Goal: Task Accomplishment & Management: Manage account settings

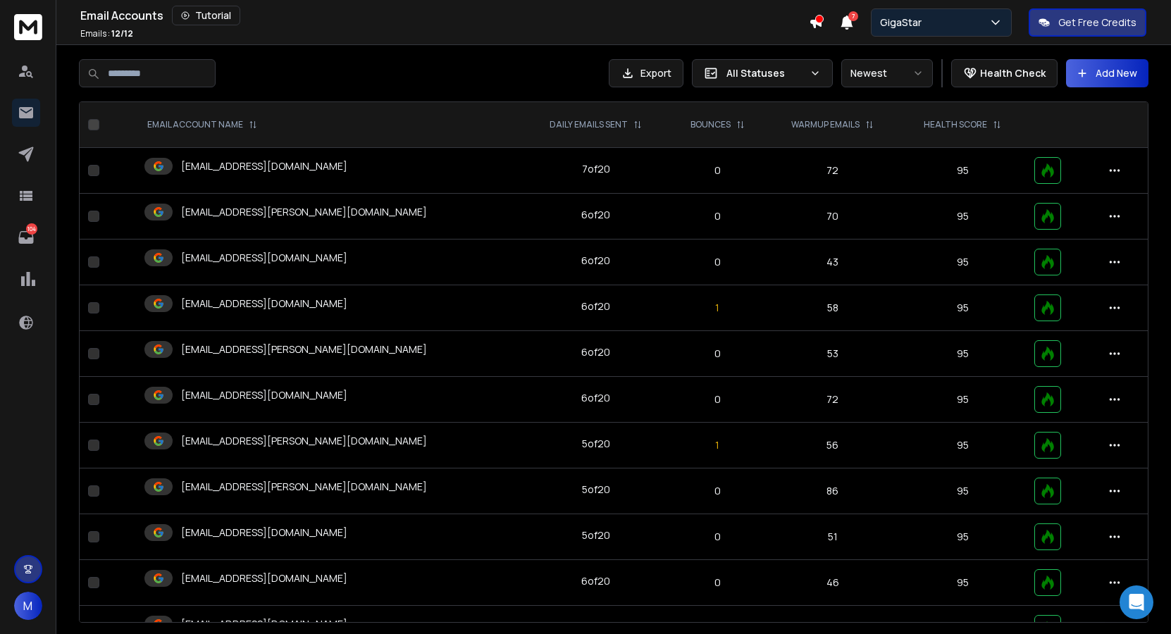
click at [968, 30] on button "GigaStar" at bounding box center [941, 22] width 141 height 28
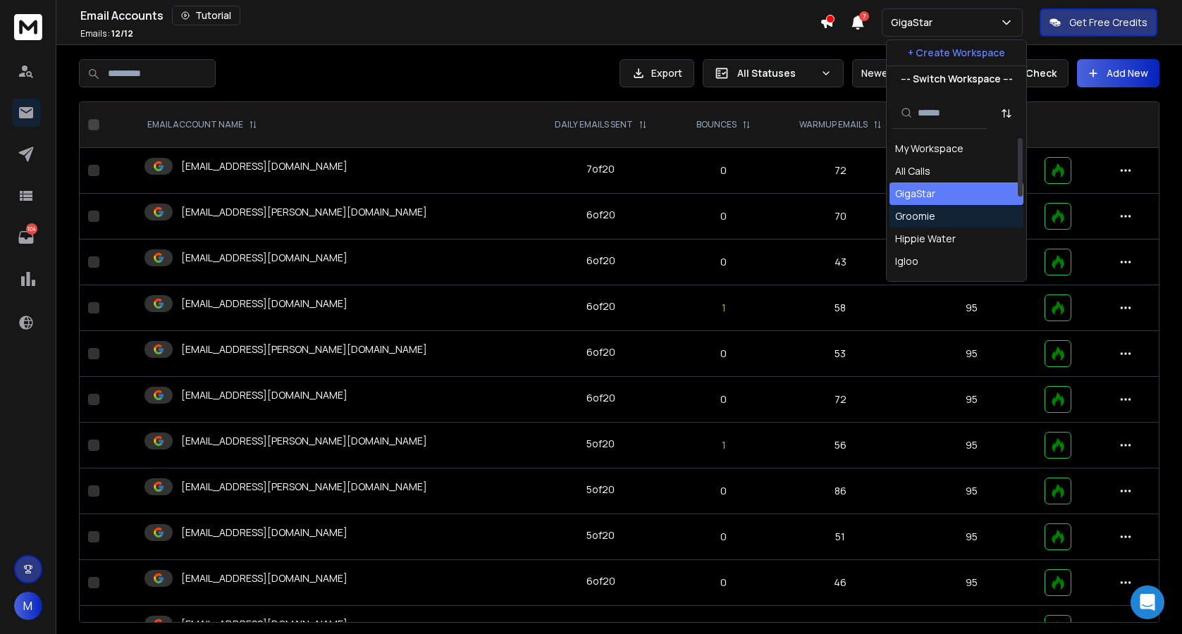
click at [934, 221] on div "Groomie" at bounding box center [956, 216] width 134 height 23
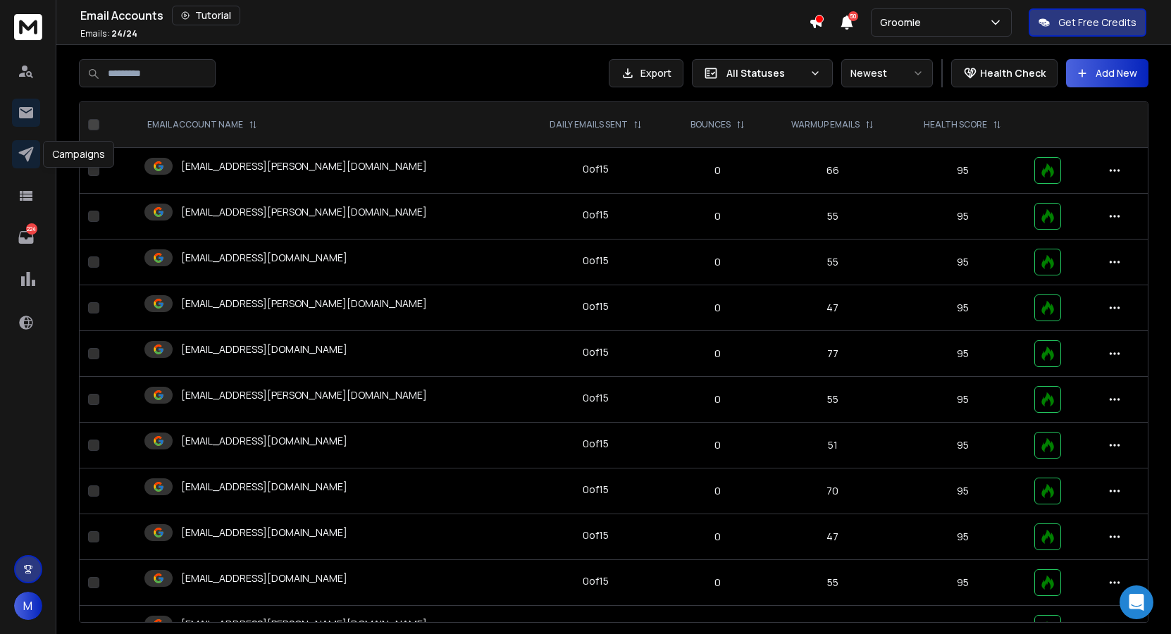
click at [31, 145] on link at bounding box center [26, 154] width 28 height 28
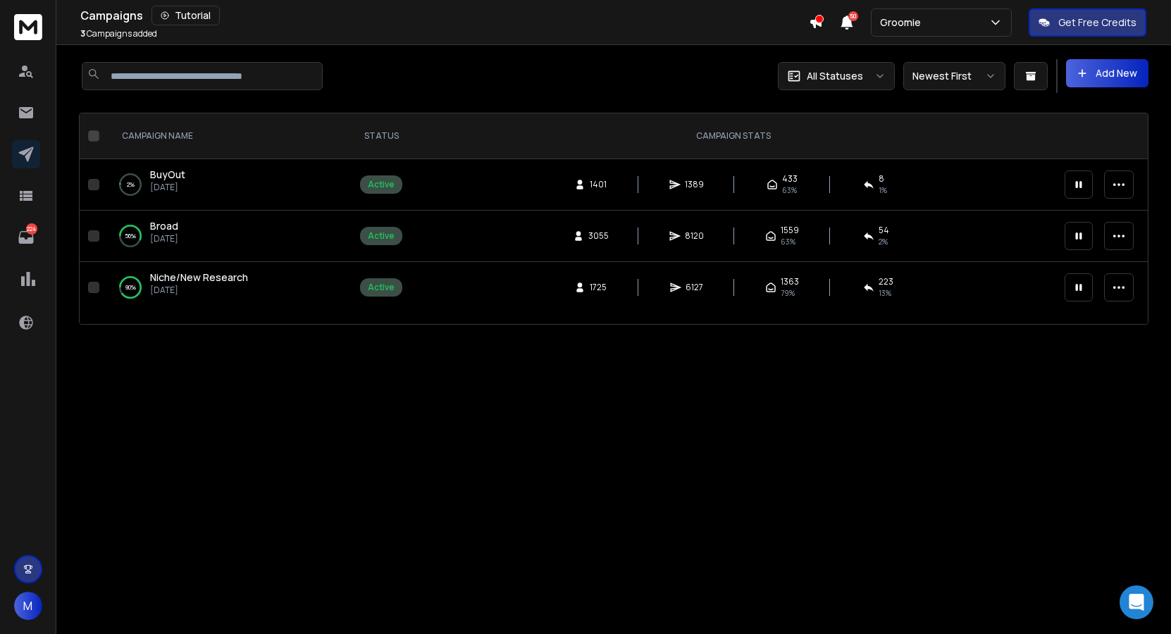
click at [185, 188] on p "[DATE]" at bounding box center [167, 187] width 35 height 11
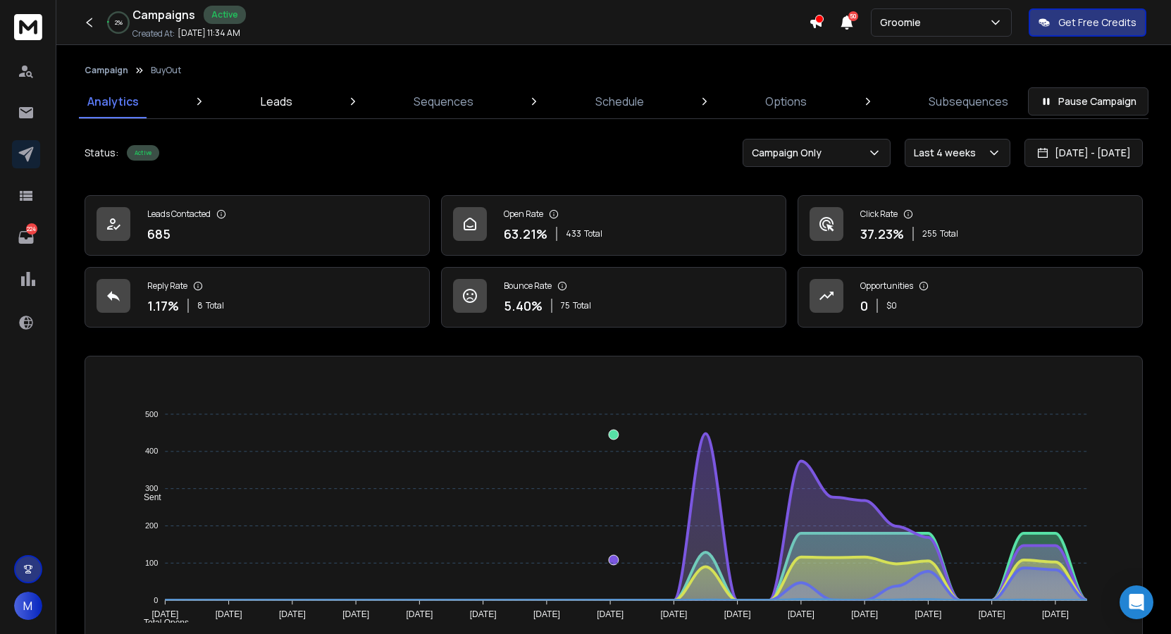
click at [259, 107] on link "Leads" at bounding box center [276, 102] width 49 height 34
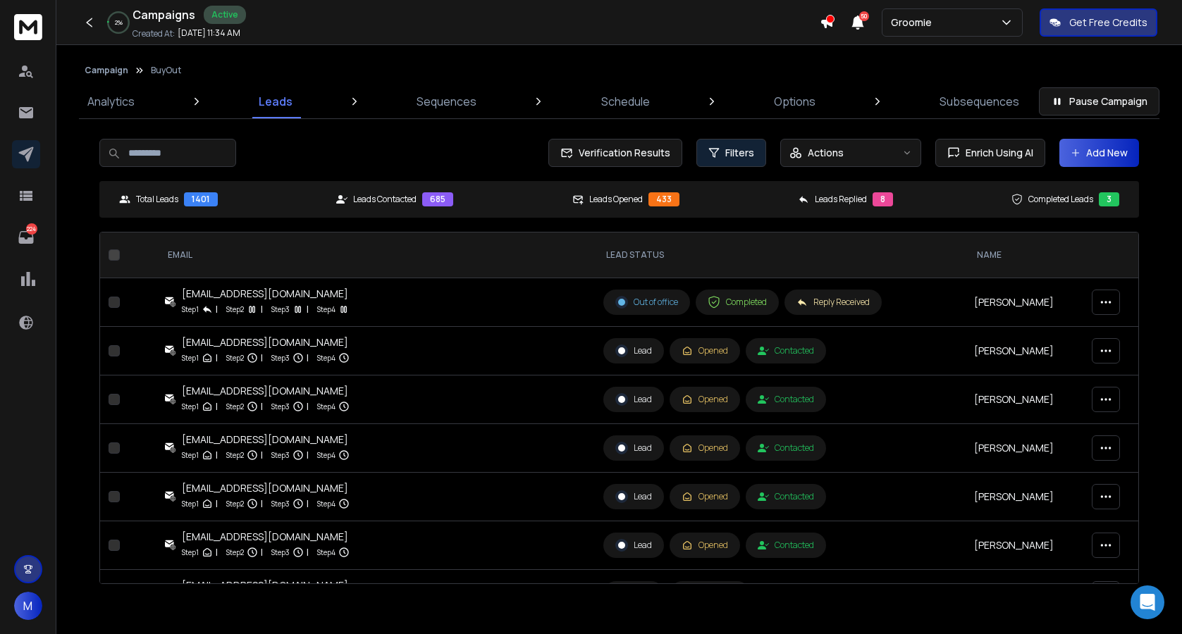
click at [749, 161] on button "Filters" at bounding box center [731, 153] width 70 height 28
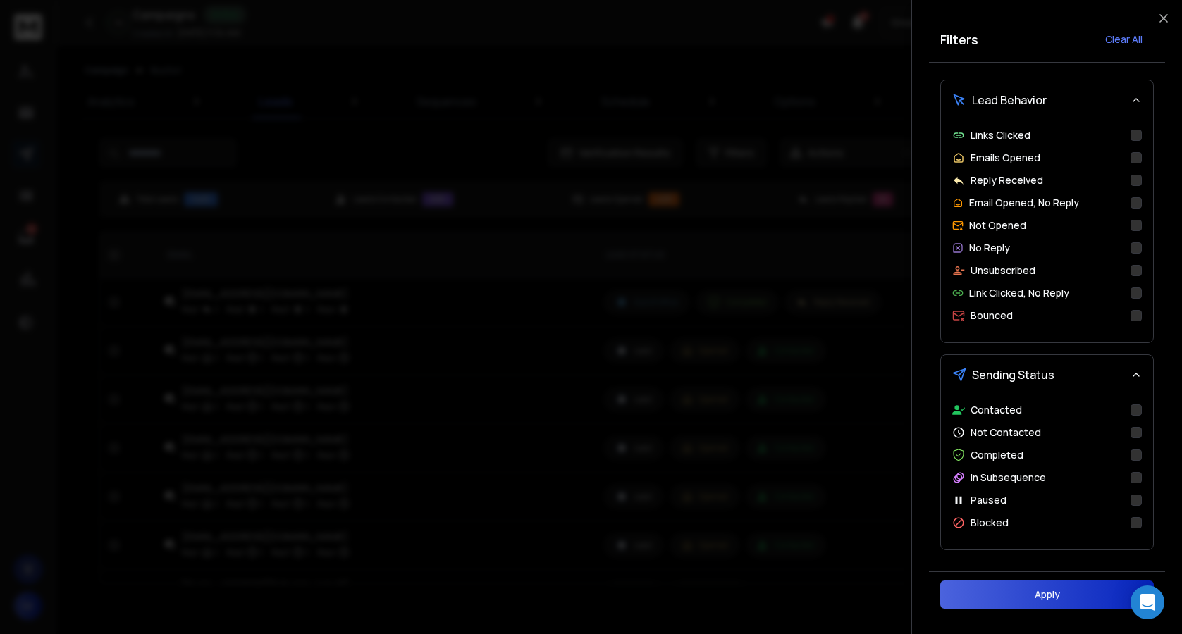
click at [989, 432] on p "Not Contacted" at bounding box center [1005, 433] width 70 height 14
click at [1130, 432] on button "Not Contacted" at bounding box center [1135, 432] width 11 height 11
click at [995, 583] on button "Apply" at bounding box center [1047, 595] width 214 height 28
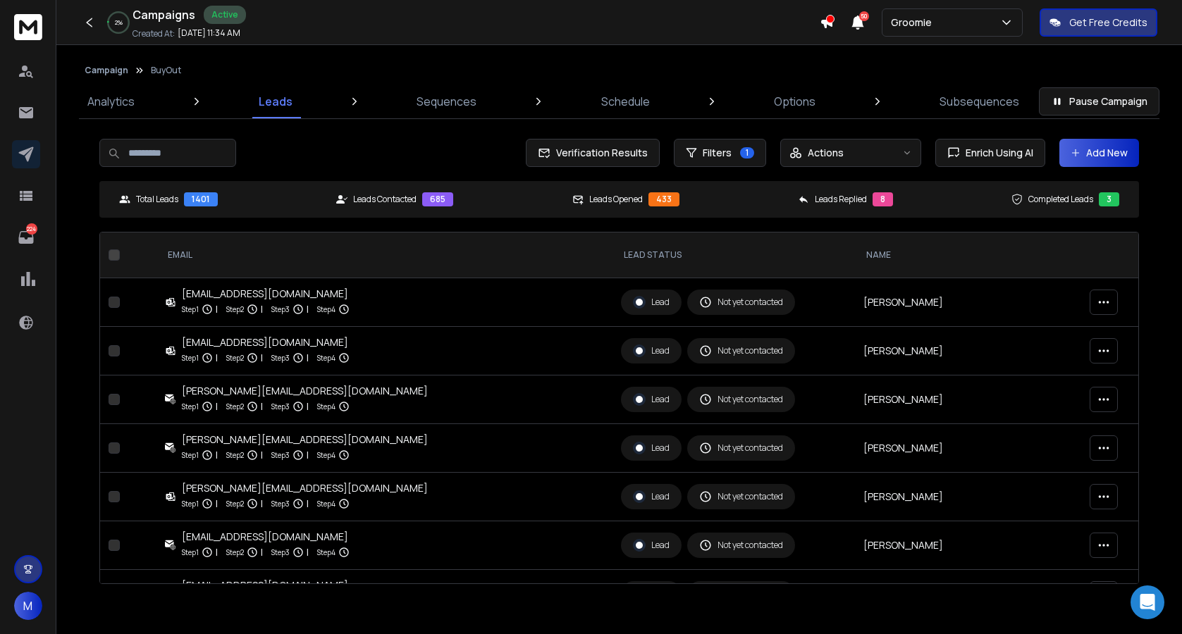
click at [1096, 150] on button "Add New" at bounding box center [1099, 153] width 80 height 28
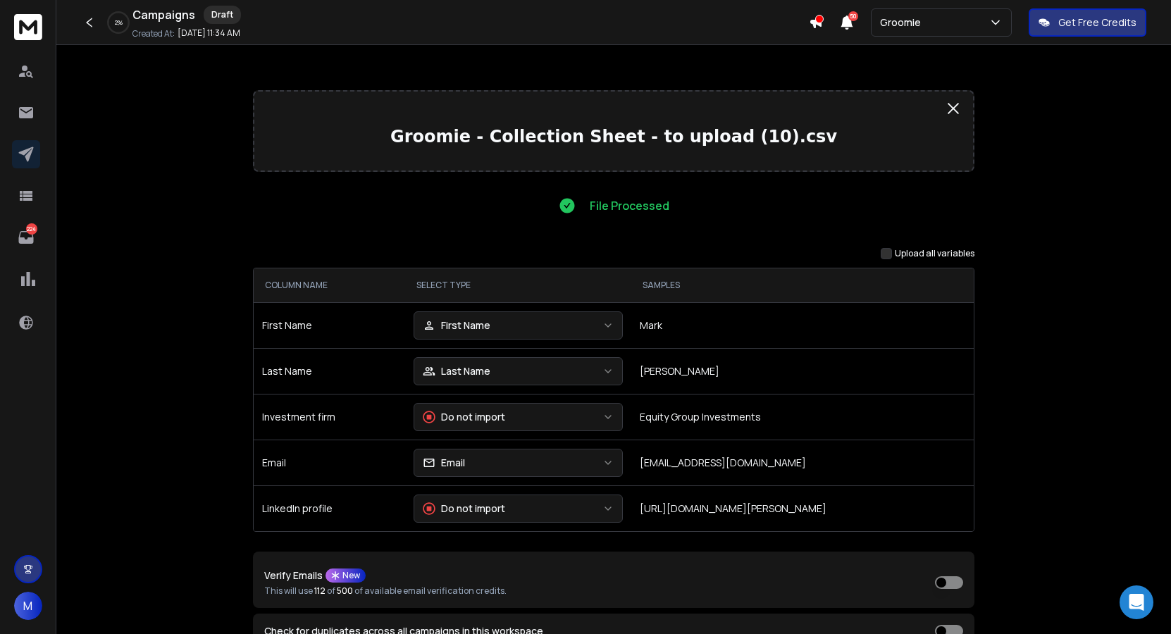
click at [469, 161] on div "Groomie - Collection Sheet - to upload (10).csv" at bounding box center [614, 131] width 722 height 82
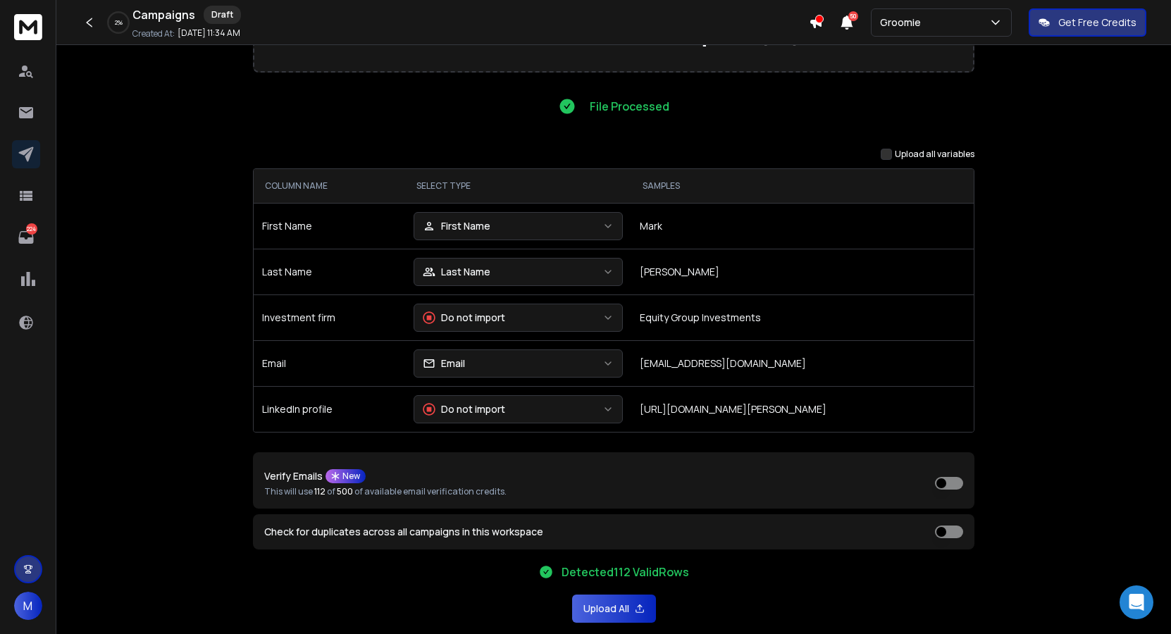
scroll to position [111, 0]
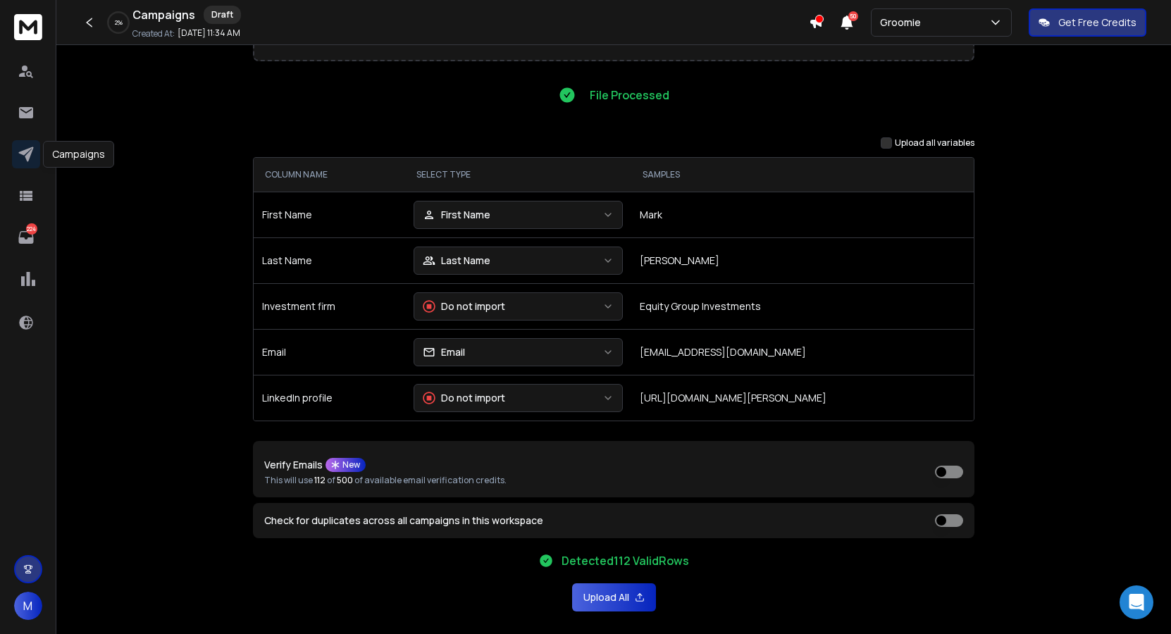
click at [23, 154] on icon at bounding box center [25, 154] width 15 height 15
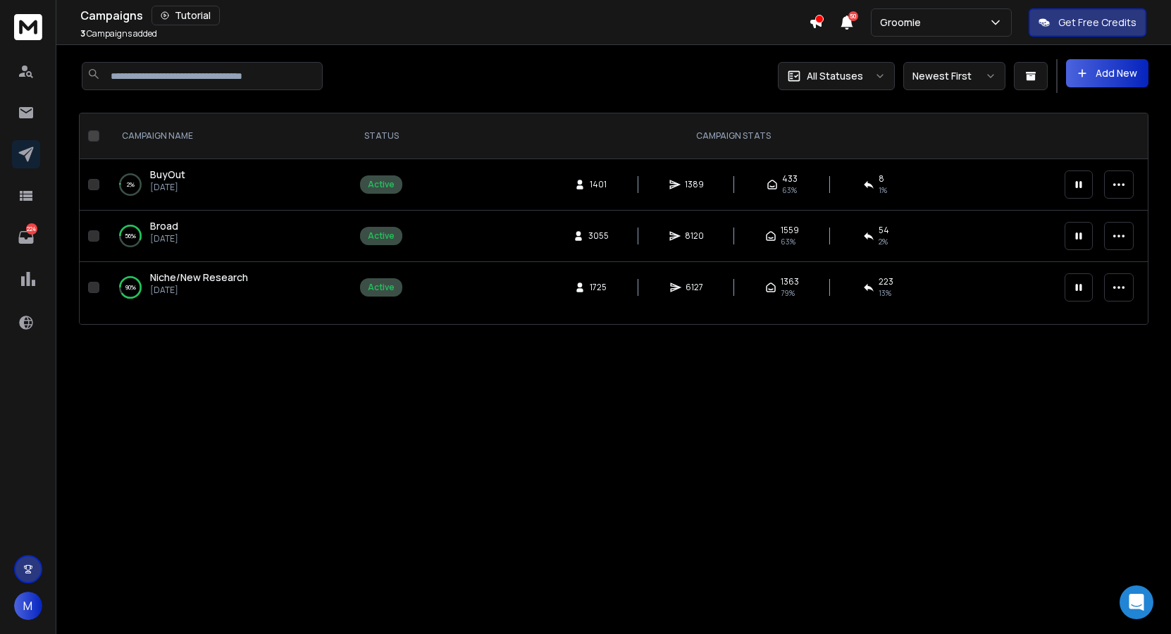
click at [243, 181] on div "2 % BuyOut [DATE]" at bounding box center [228, 185] width 218 height 34
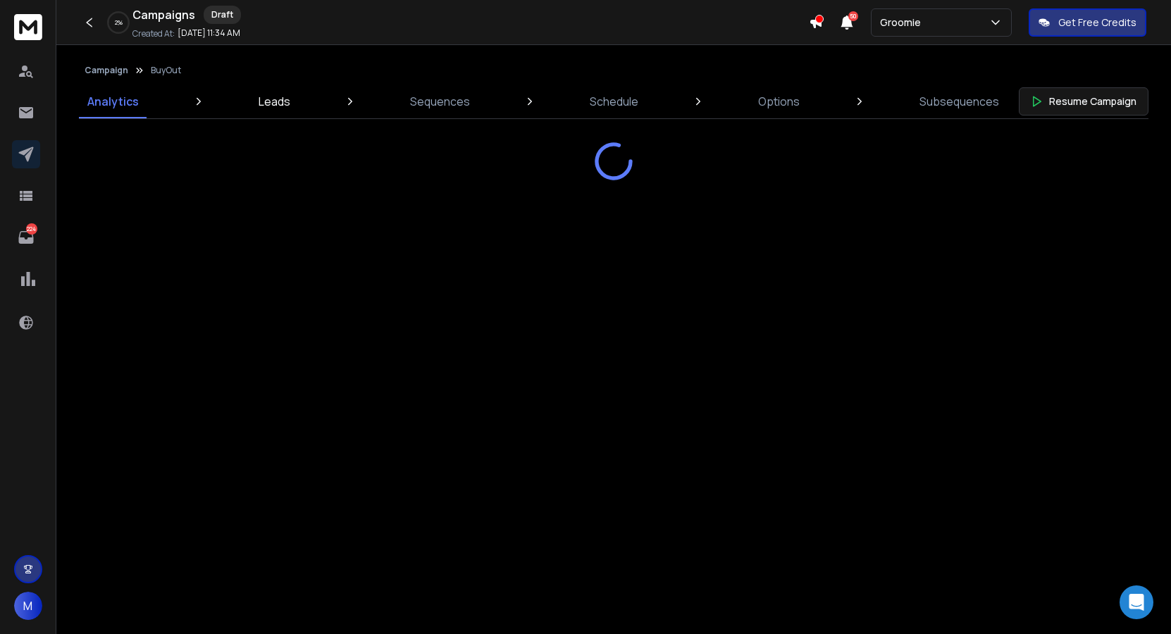
click at [284, 106] on p "Leads" at bounding box center [275, 101] width 32 height 17
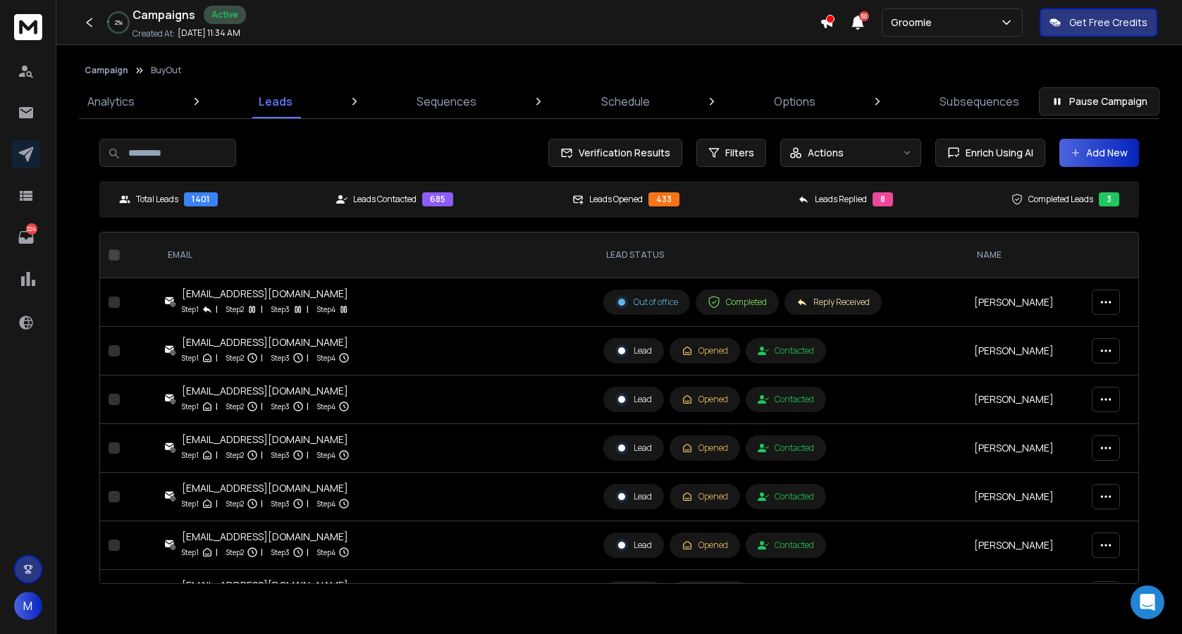
drag, startPoint x: 1091, startPoint y: 156, endPoint x: 1091, endPoint y: 139, distance: 16.9
click at [1091, 156] on button "Add New" at bounding box center [1099, 153] width 80 height 28
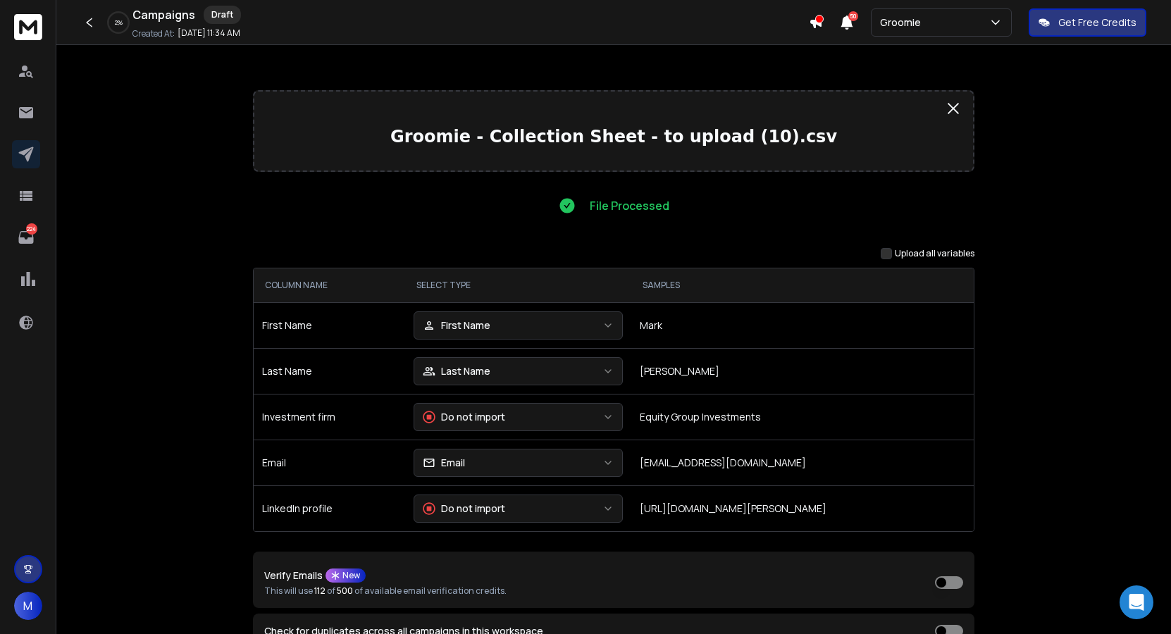
click at [404, 223] on div "Groomie - Collection Sheet - to upload (10).csv File Processed Upload all varia…" at bounding box center [614, 417] width 722 height 655
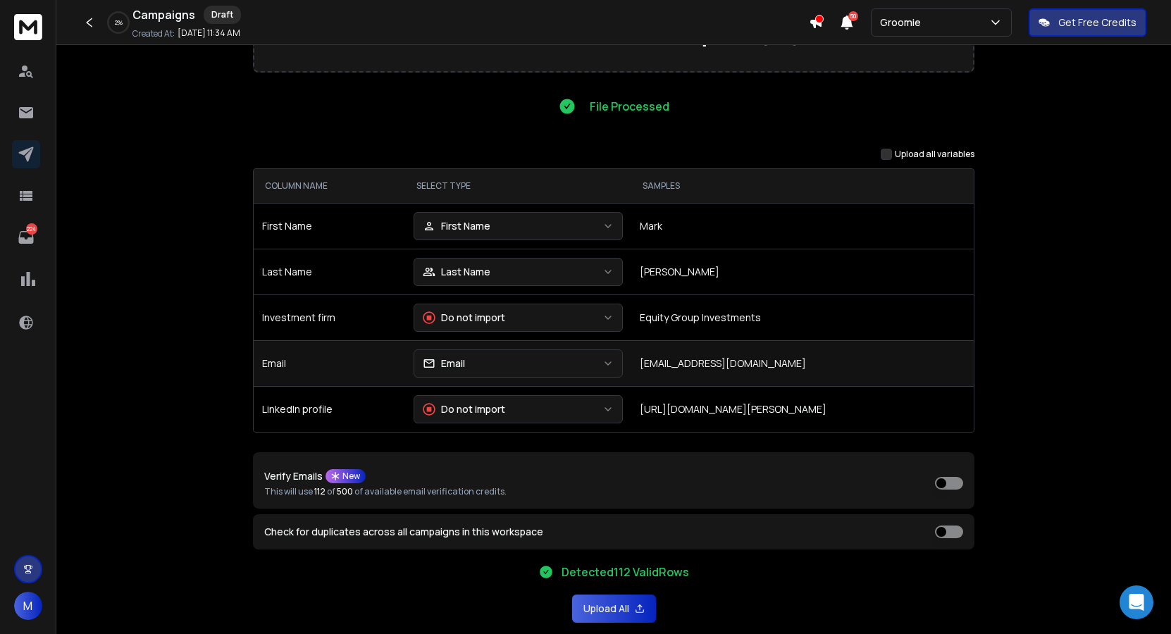
scroll to position [111, 0]
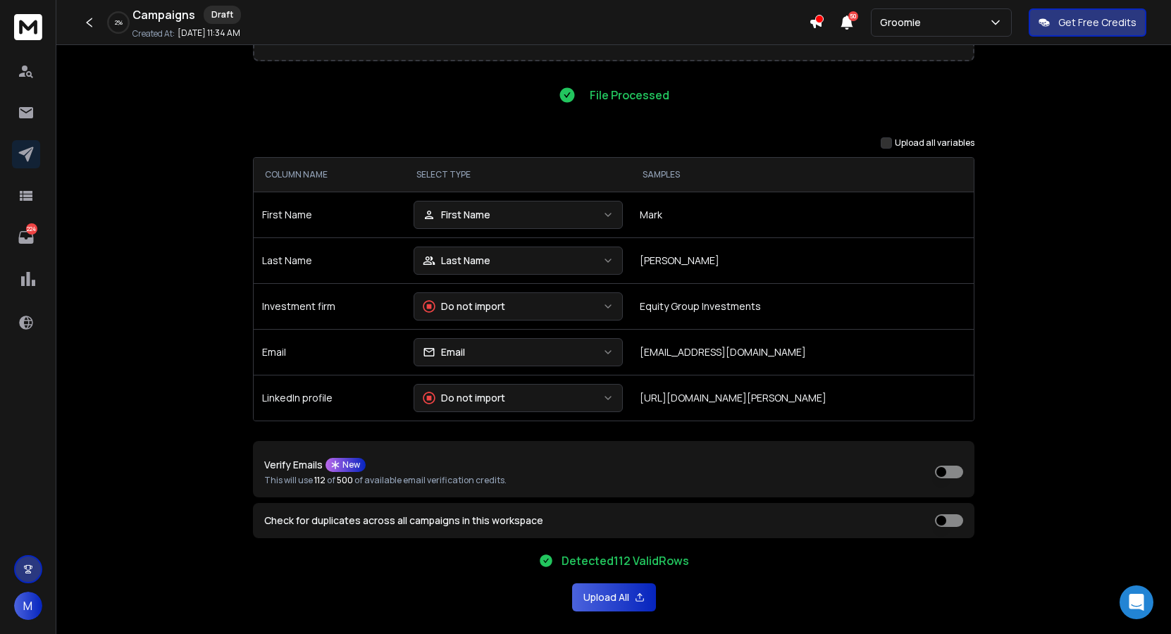
click at [605, 597] on button "Upload All" at bounding box center [614, 597] width 84 height 28
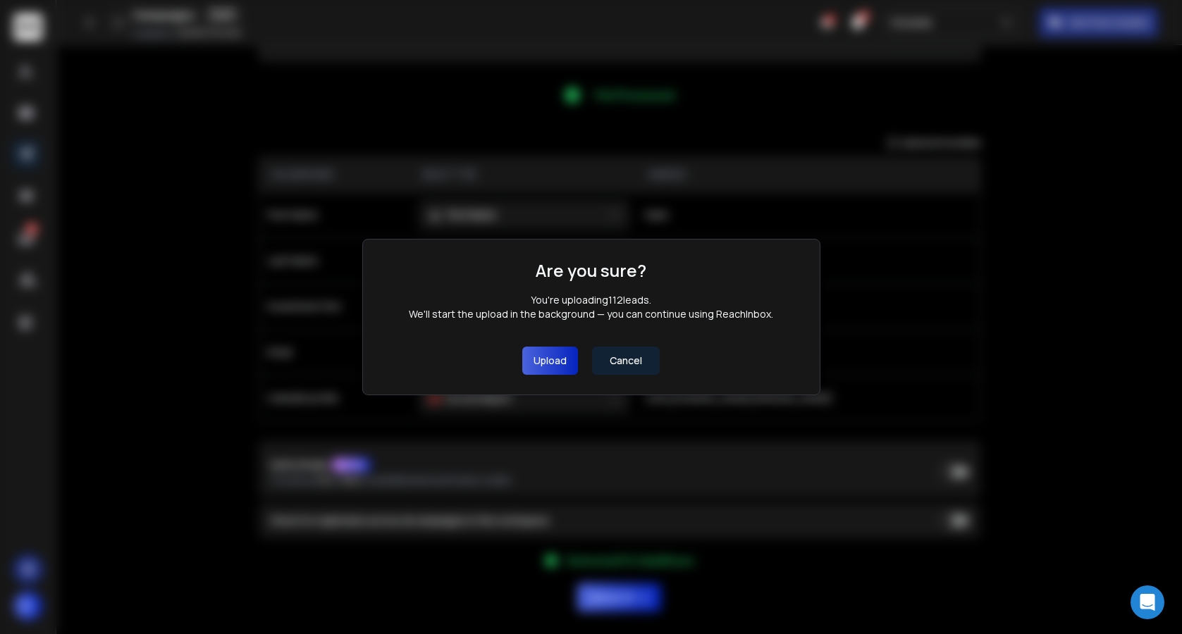
click at [553, 373] on button "Upload" at bounding box center [550, 361] width 56 height 28
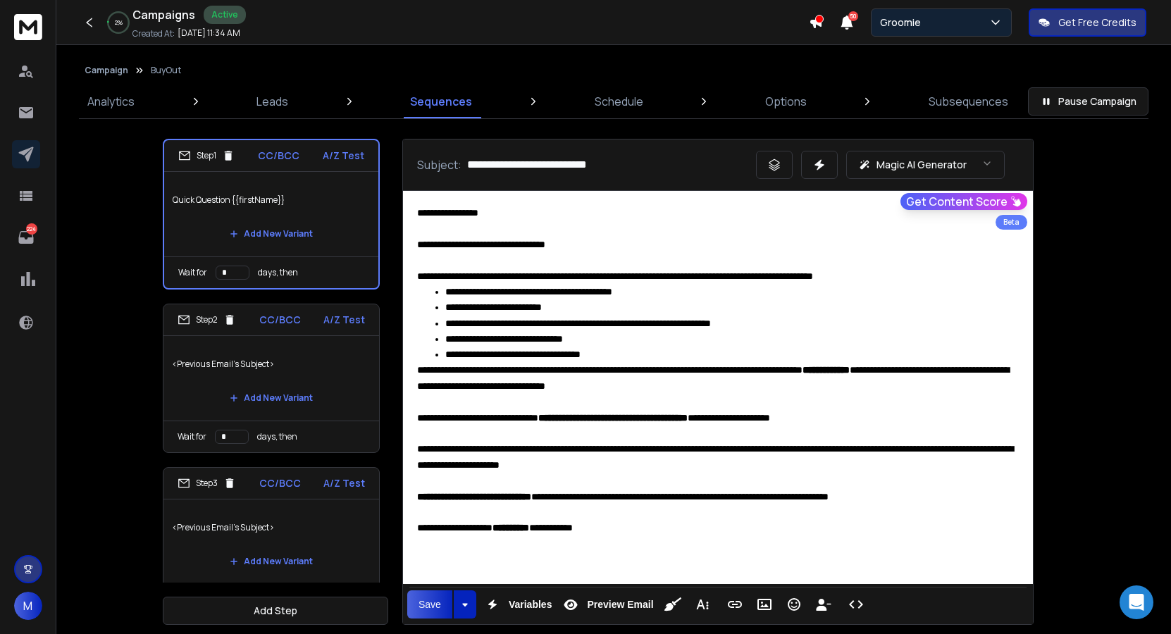
click at [964, 32] on button "Groomie" at bounding box center [941, 22] width 141 height 28
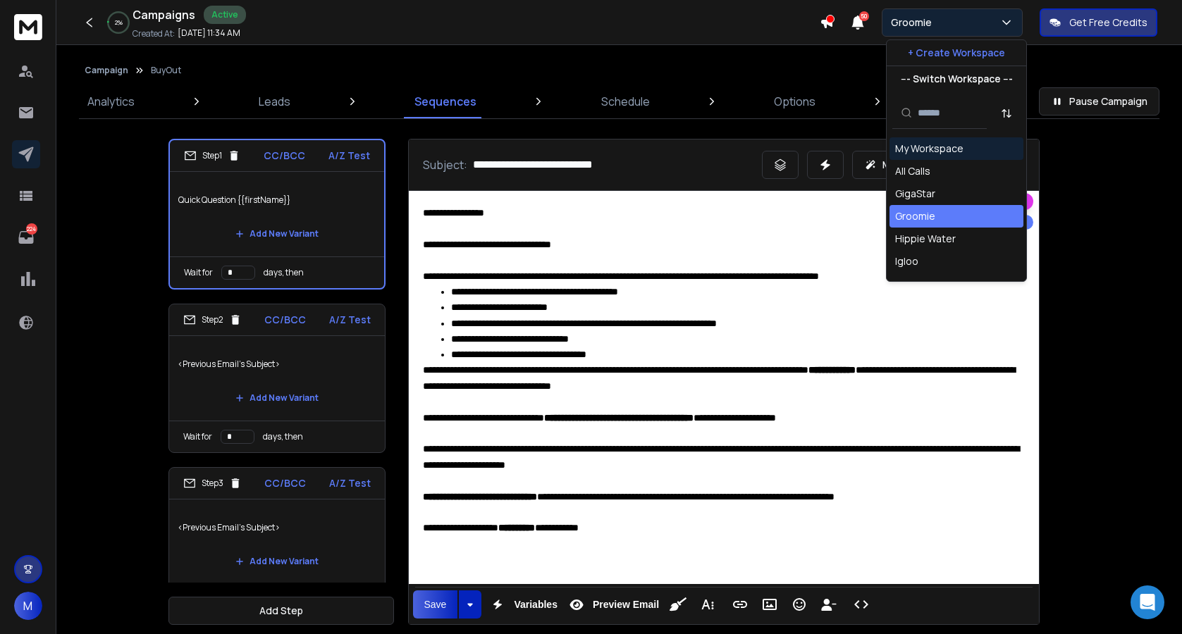
click at [964, 32] on button "Groomie" at bounding box center [951, 22] width 141 height 28
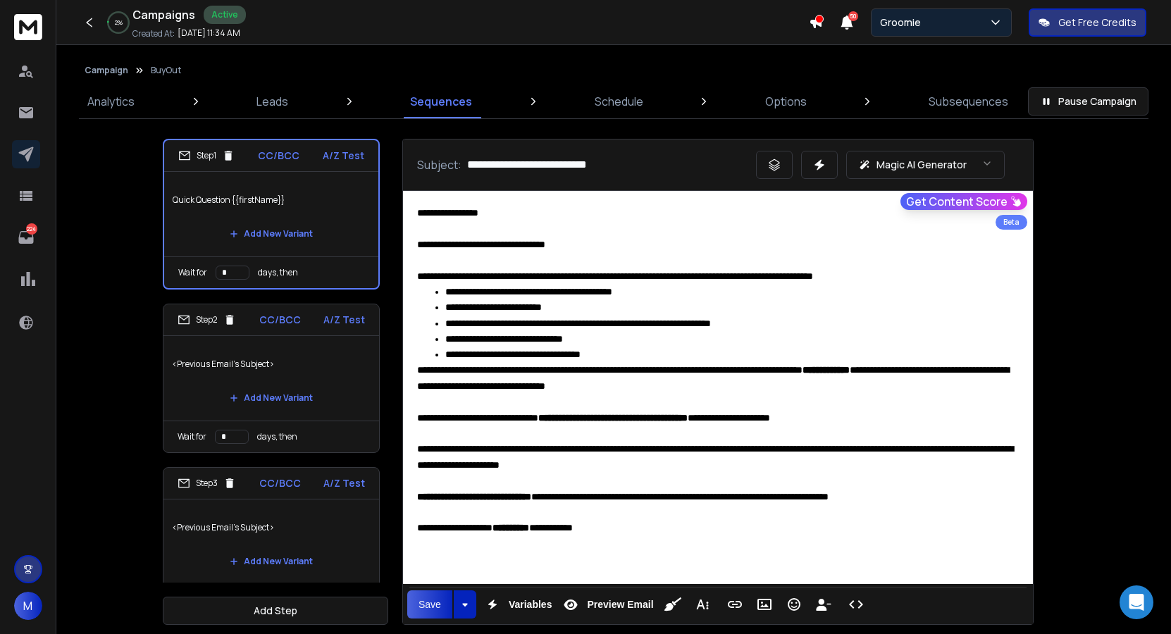
click at [937, 22] on div "Groomie" at bounding box center [941, 23] width 123 height 14
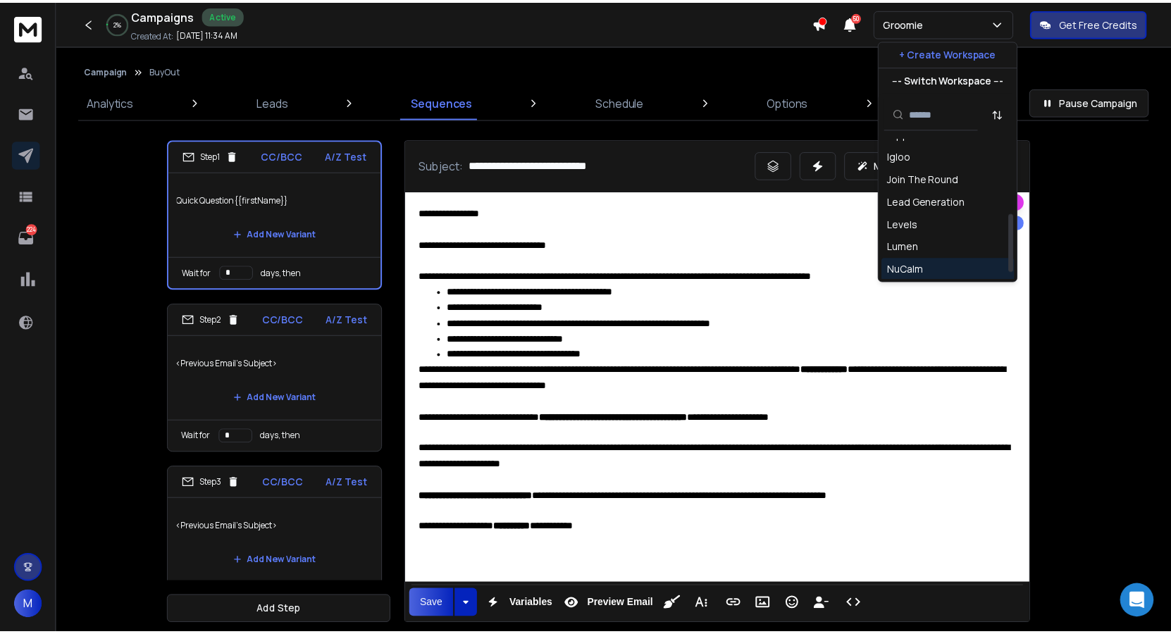
scroll to position [94, 0]
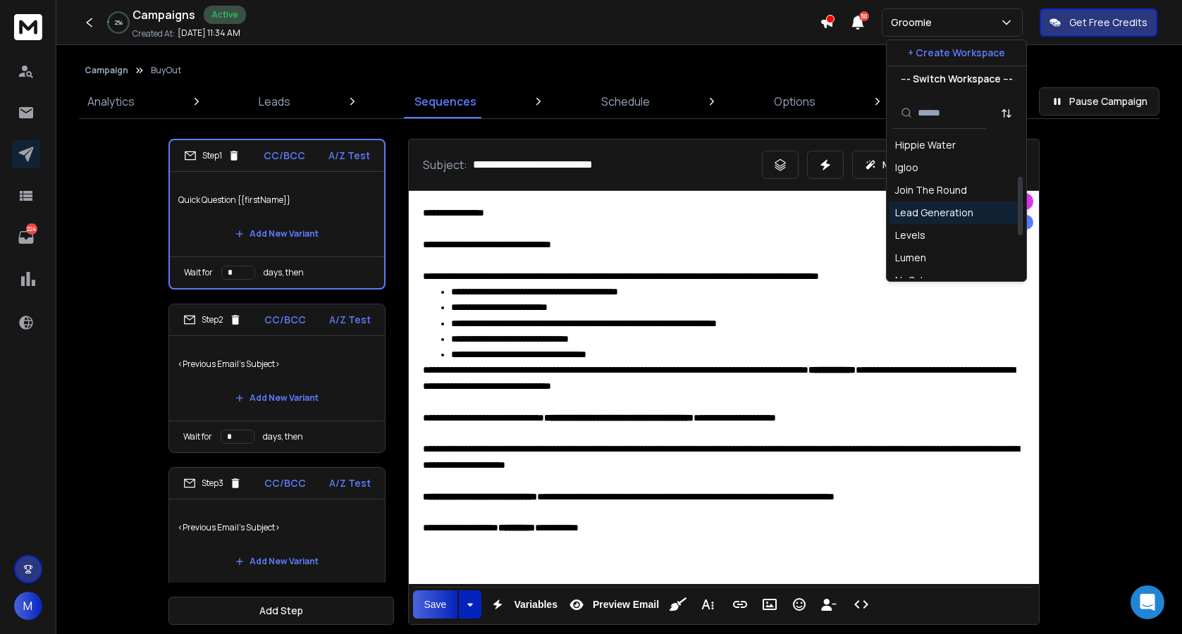
click at [930, 208] on div "Lead Generation" at bounding box center [934, 213] width 78 height 14
